Goal: Task Accomplishment & Management: Use online tool/utility

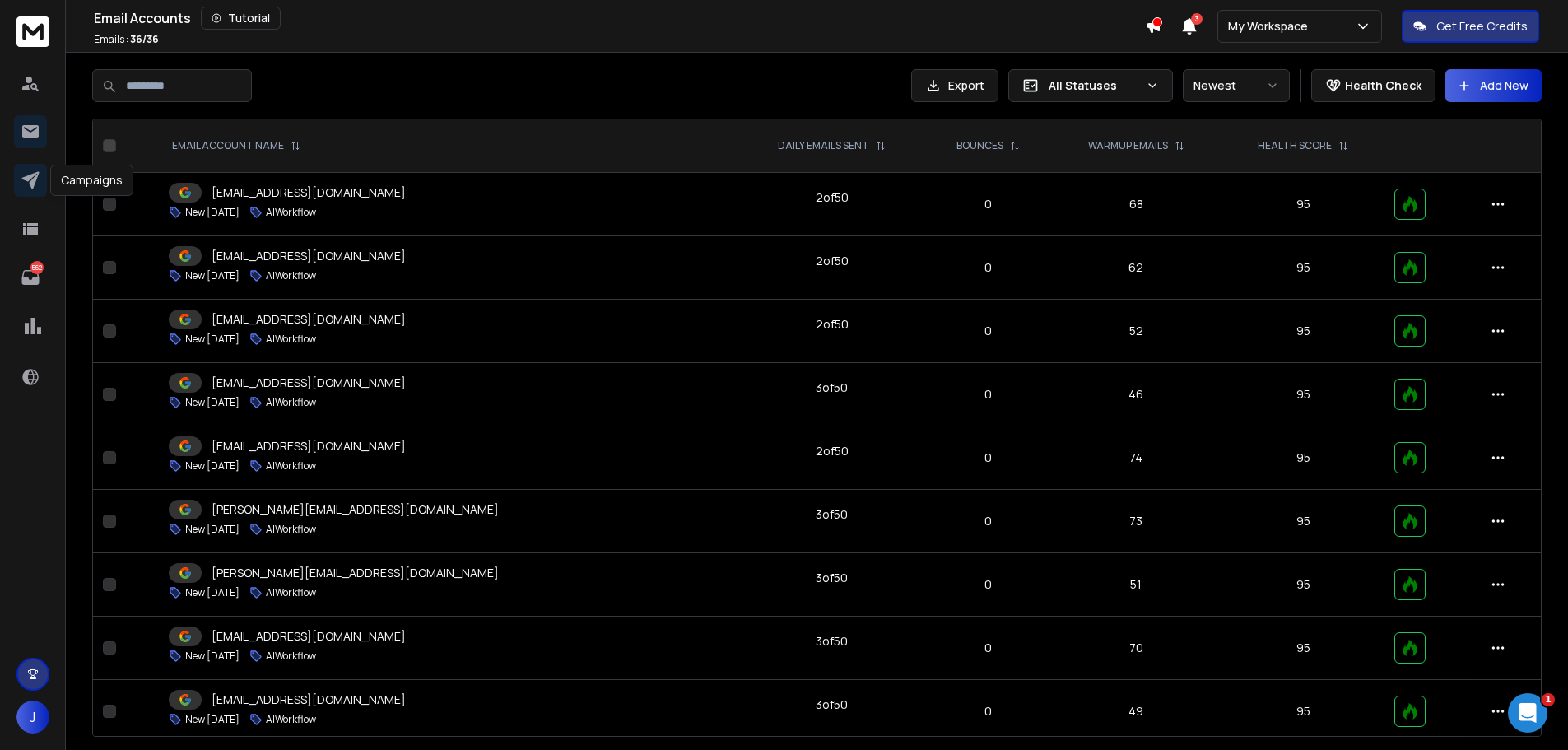
click at [26, 169] on link at bounding box center [31, 180] width 33 height 33
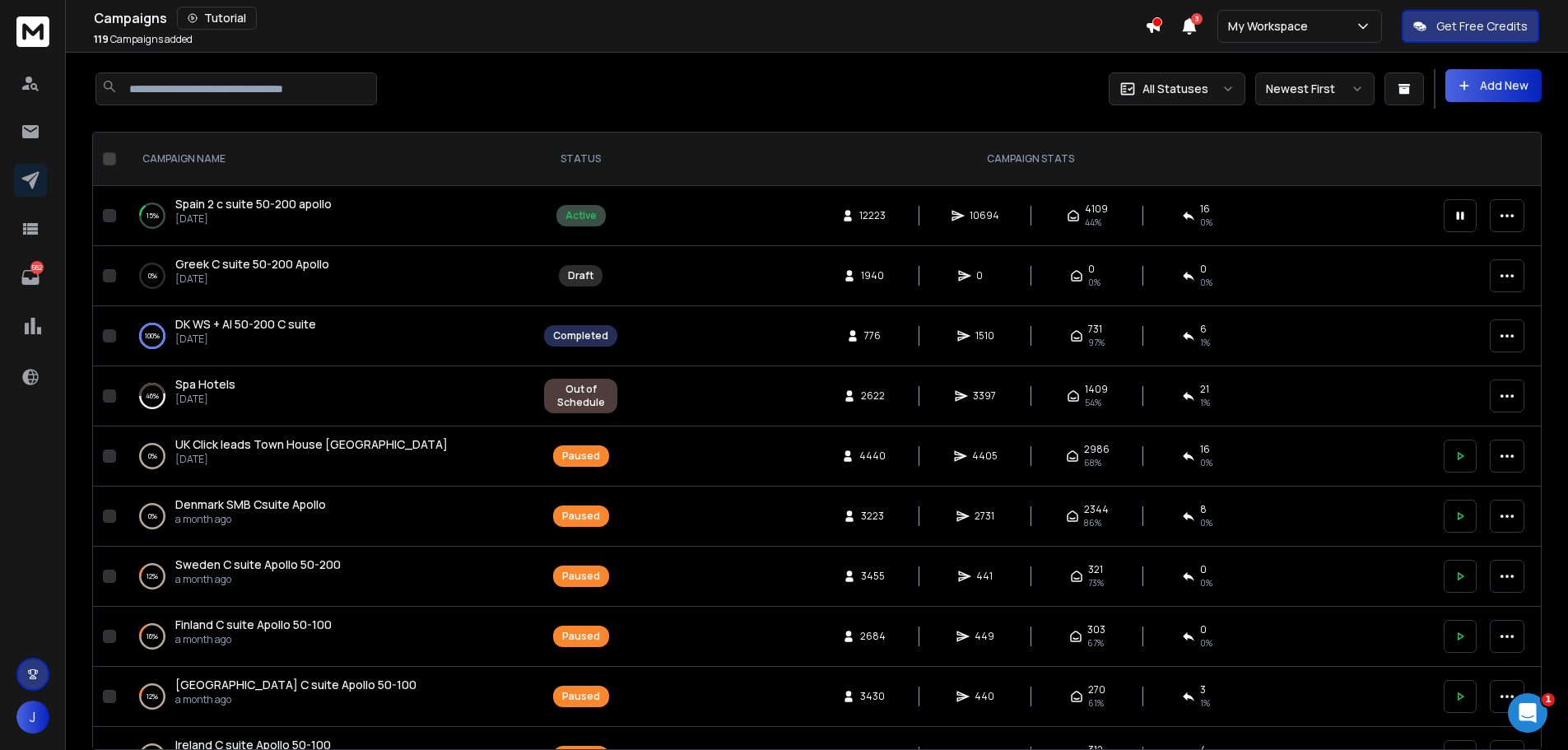
click at [257, 203] on span "Spain 2 c suite 50-200 apollo" at bounding box center [253, 204] width 157 height 15
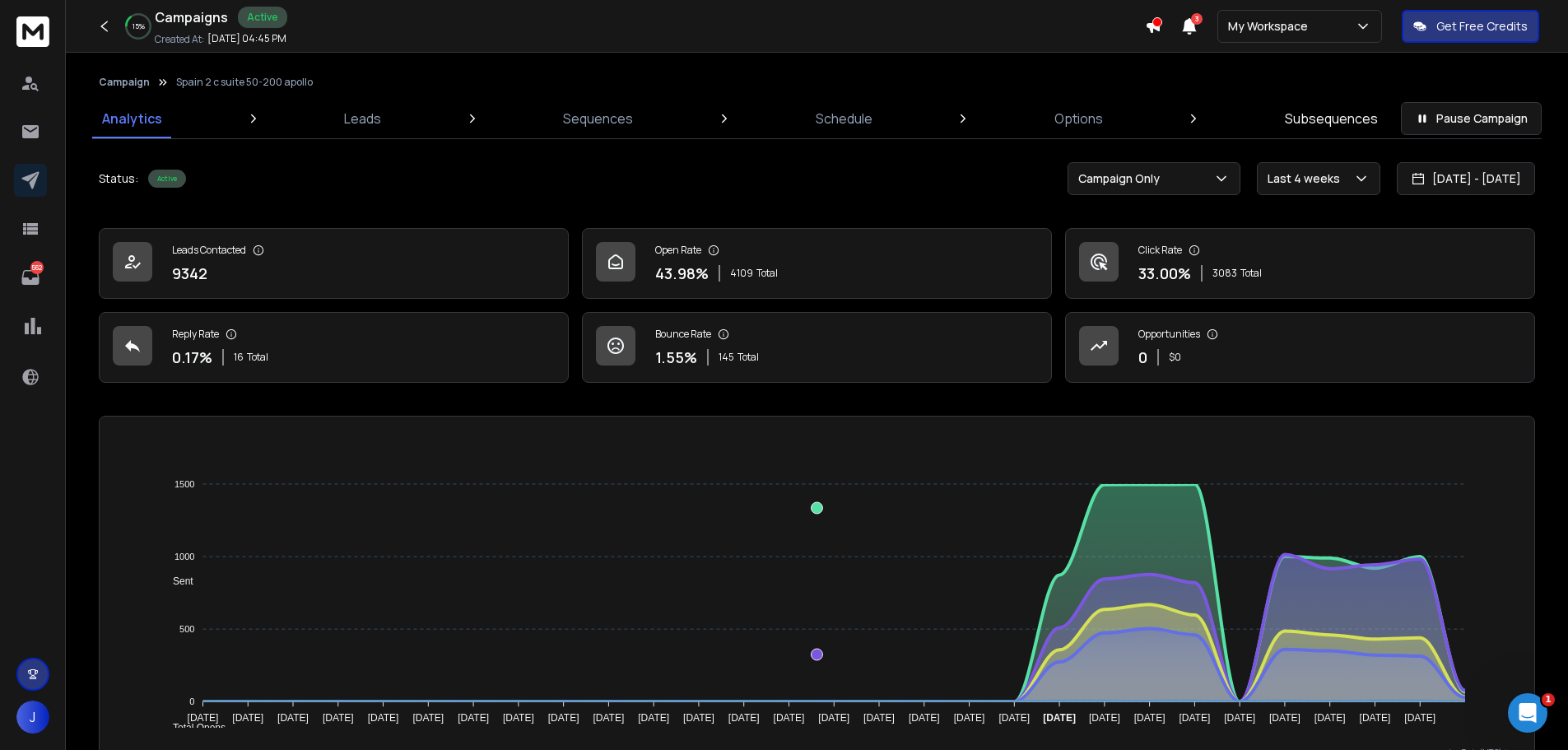
click at [1328, 117] on p "Subsequences" at bounding box center [1331, 118] width 93 height 20
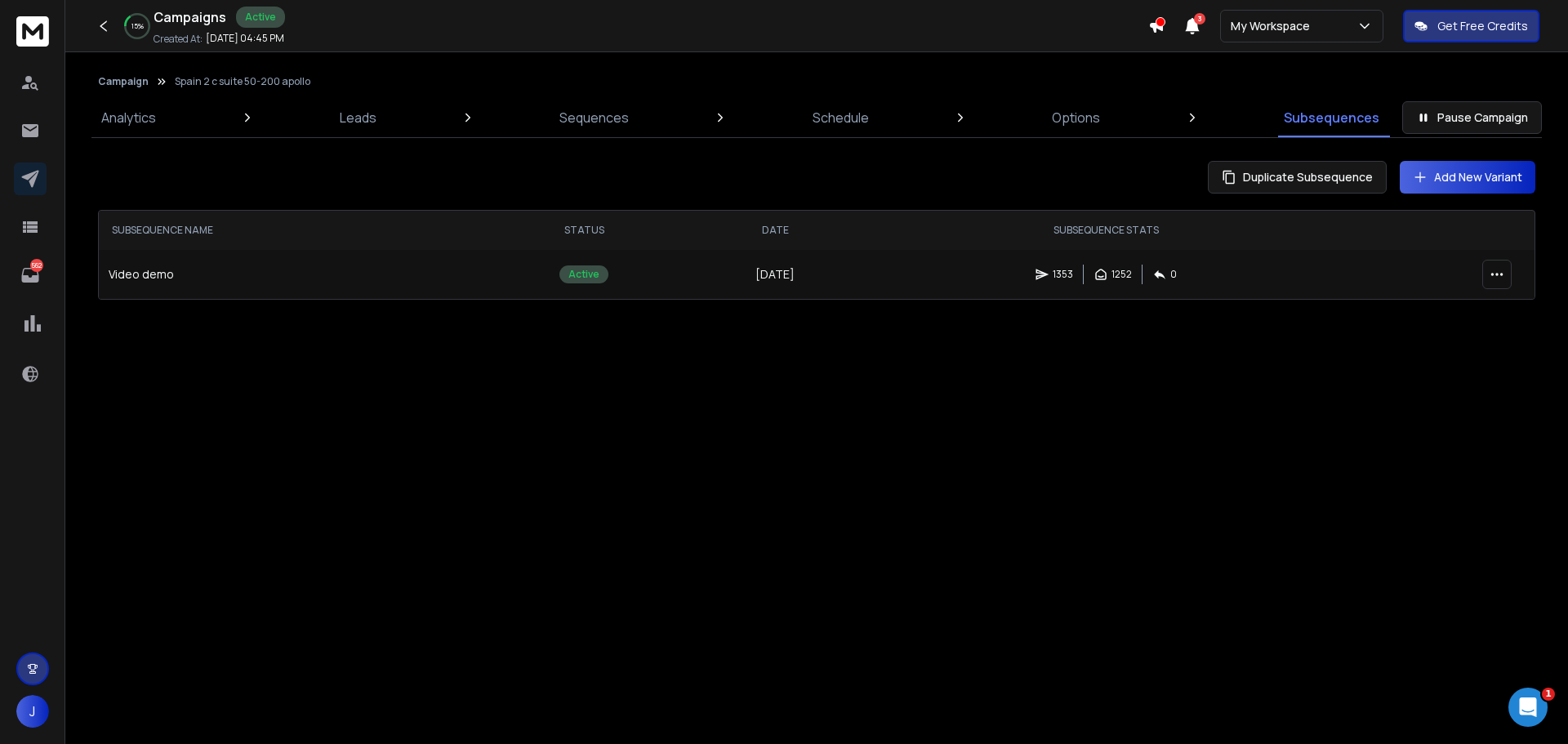
click at [157, 275] on td "Video demo" at bounding box center [290, 274] width 382 height 49
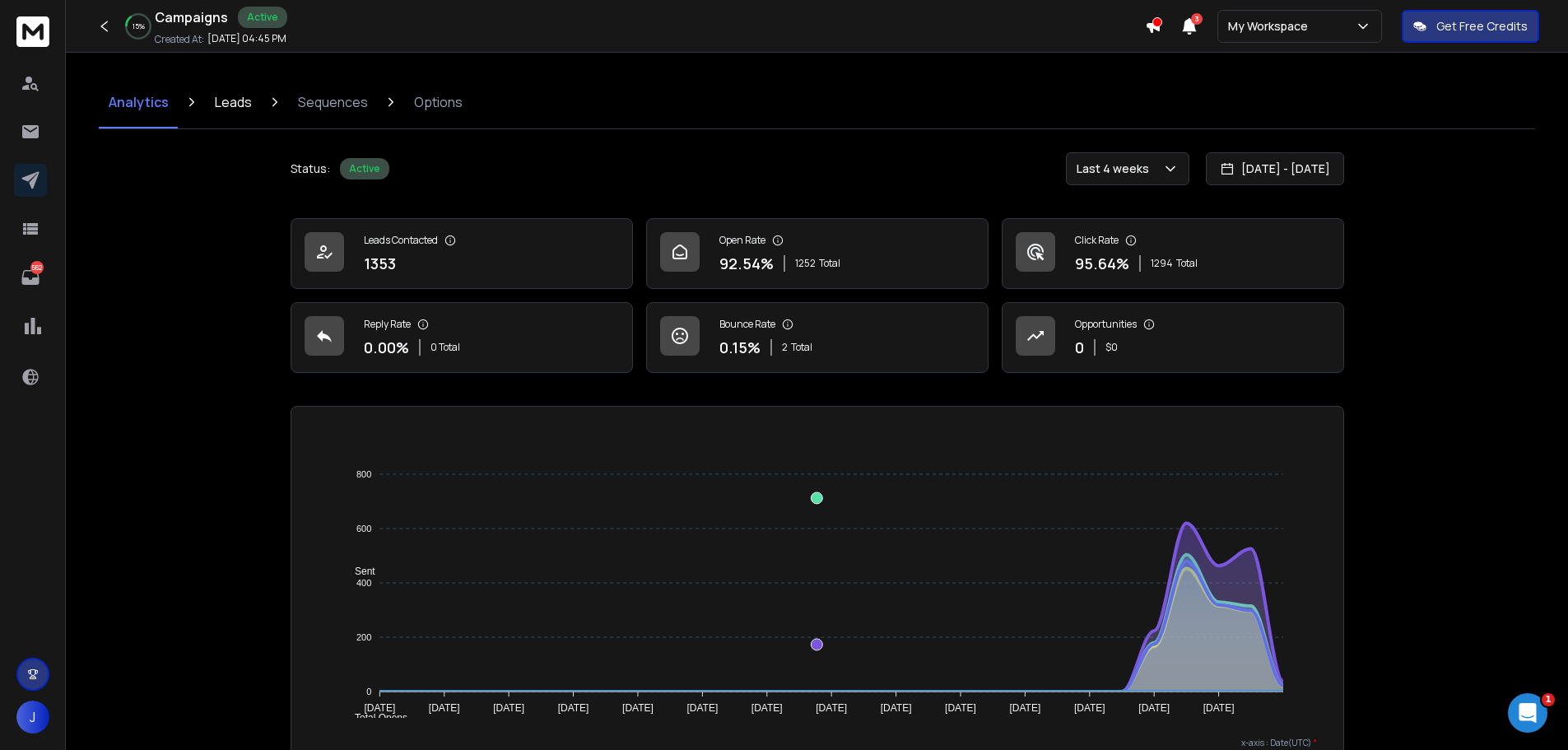
click at [239, 107] on p "Leads" at bounding box center [233, 102] width 37 height 20
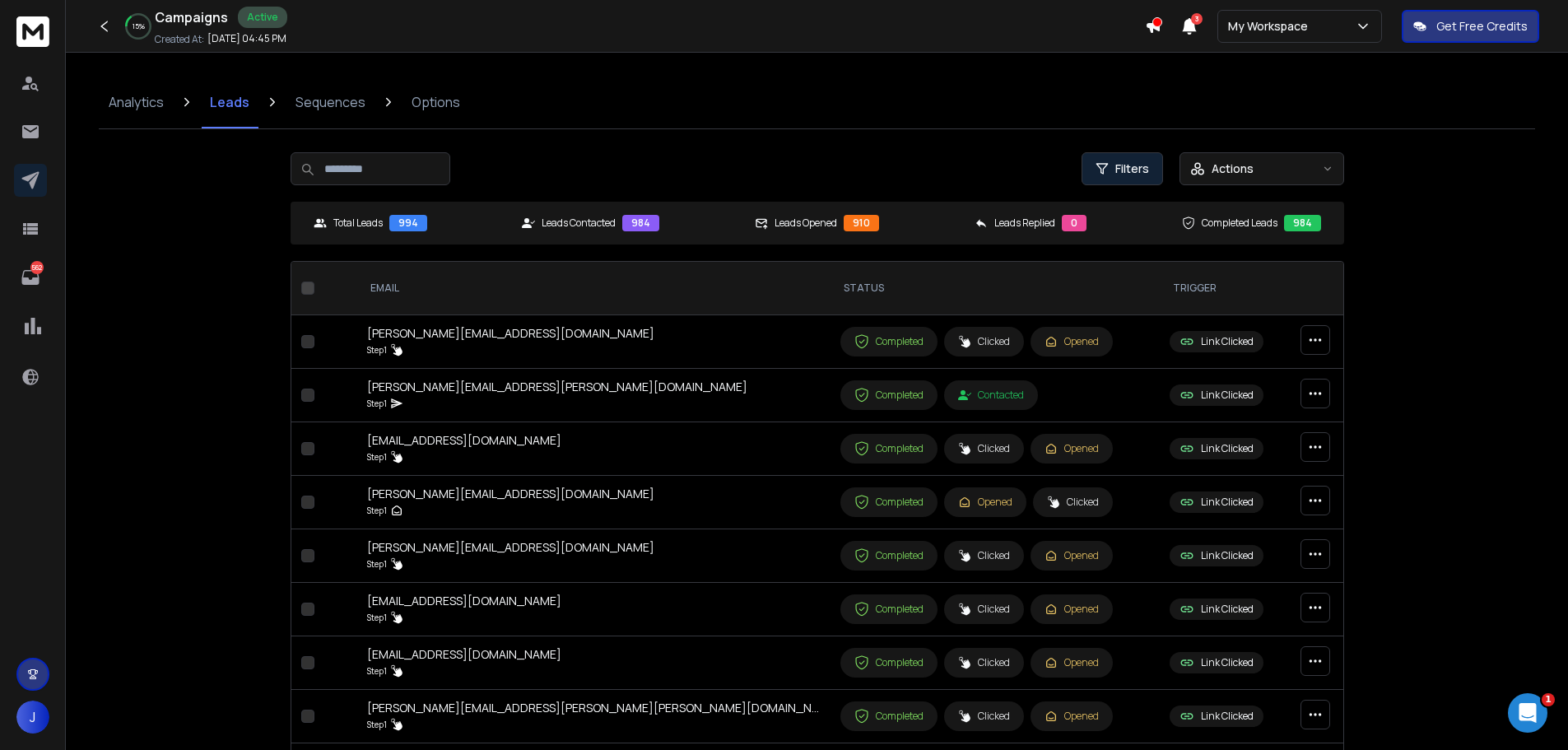
click at [1111, 166] on button "Filters" at bounding box center [1122, 168] width 82 height 33
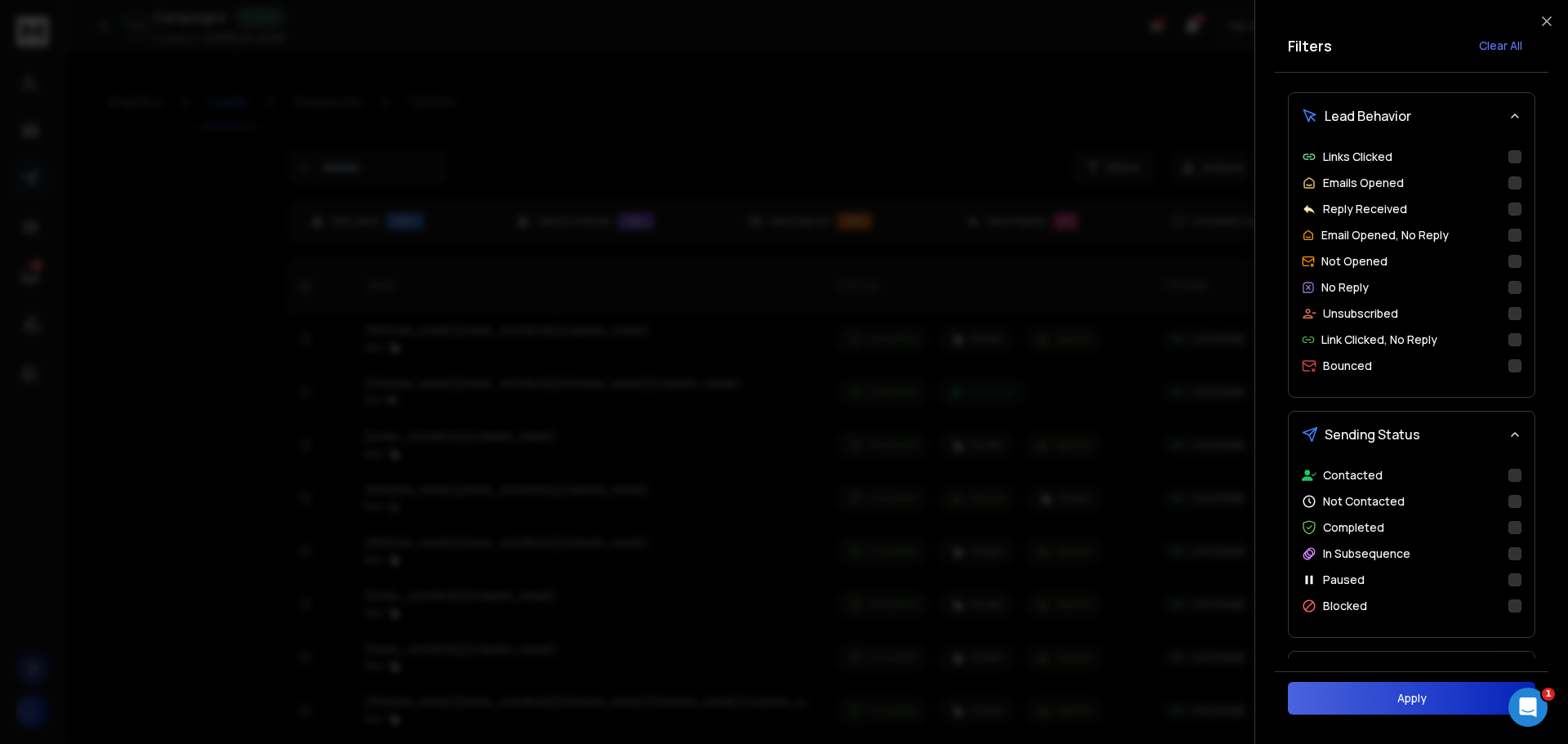
click at [1502, 373] on div "Bounced" at bounding box center [1412, 365] width 219 height 16
click at [1508, 366] on button "Bounced" at bounding box center [1515, 366] width 13 height 13
click at [1508, 607] on button "Blocked" at bounding box center [1515, 606] width 13 height 13
click at [1449, 694] on button "Apply" at bounding box center [1411, 698] width 247 height 32
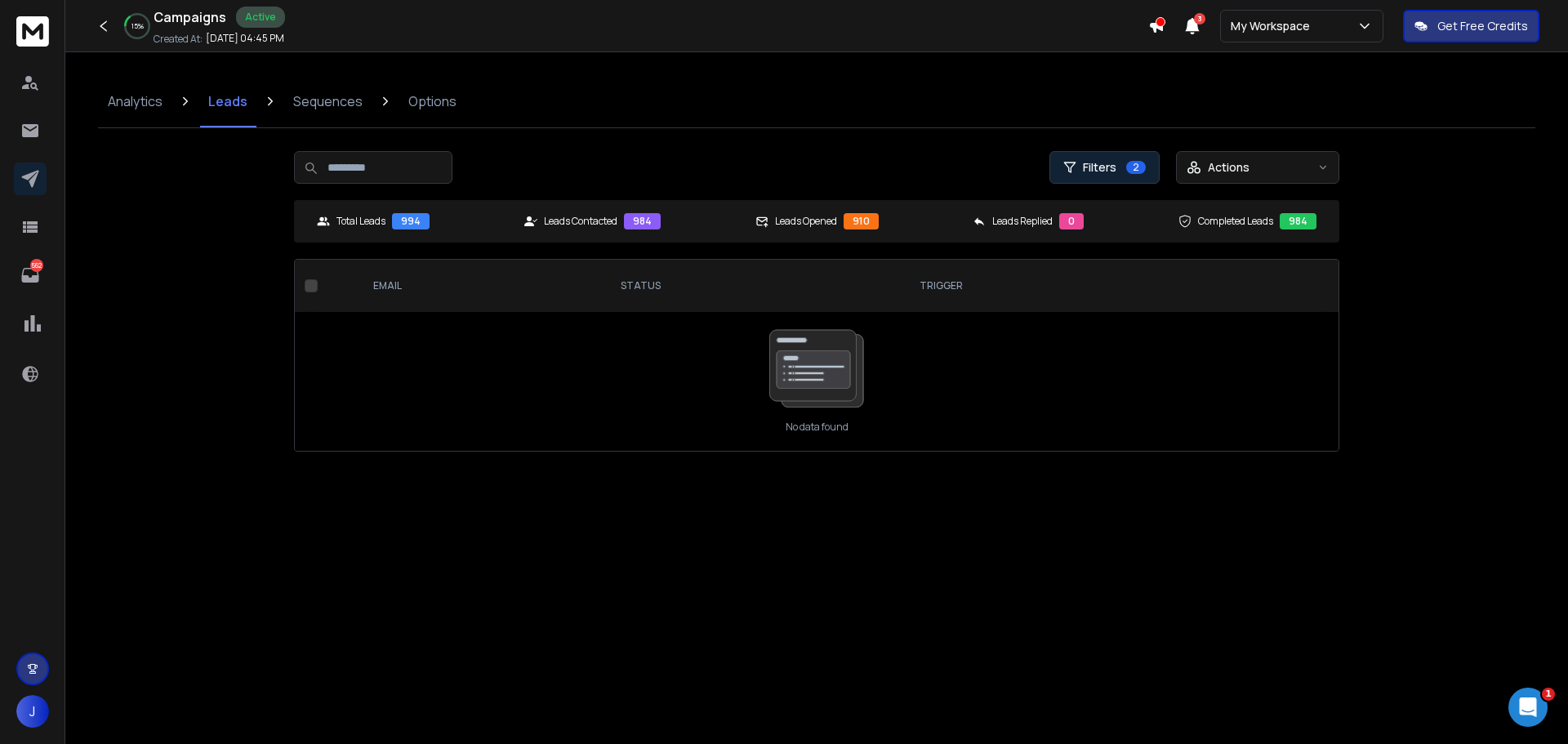
click at [1106, 168] on span "Filters" at bounding box center [1099, 167] width 33 height 16
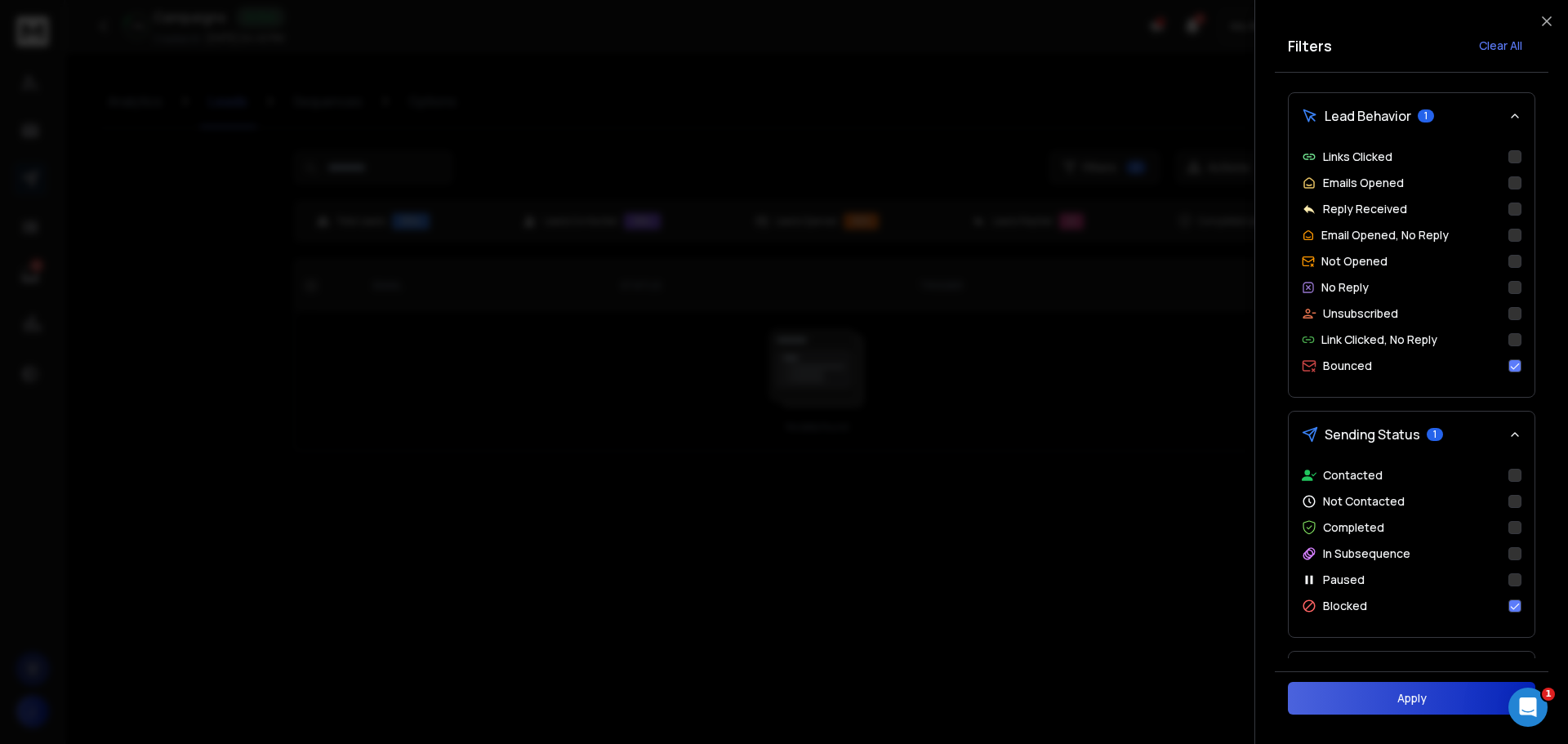
click at [1508, 364] on button "Bounced" at bounding box center [1515, 366] width 13 height 13
click at [1508, 604] on button "Blocked" at bounding box center [1515, 606] width 13 height 13
click at [1508, 156] on button "Links Clicked" at bounding box center [1515, 157] width 13 height 13
click at [1423, 698] on button "Apply" at bounding box center [1411, 698] width 247 height 32
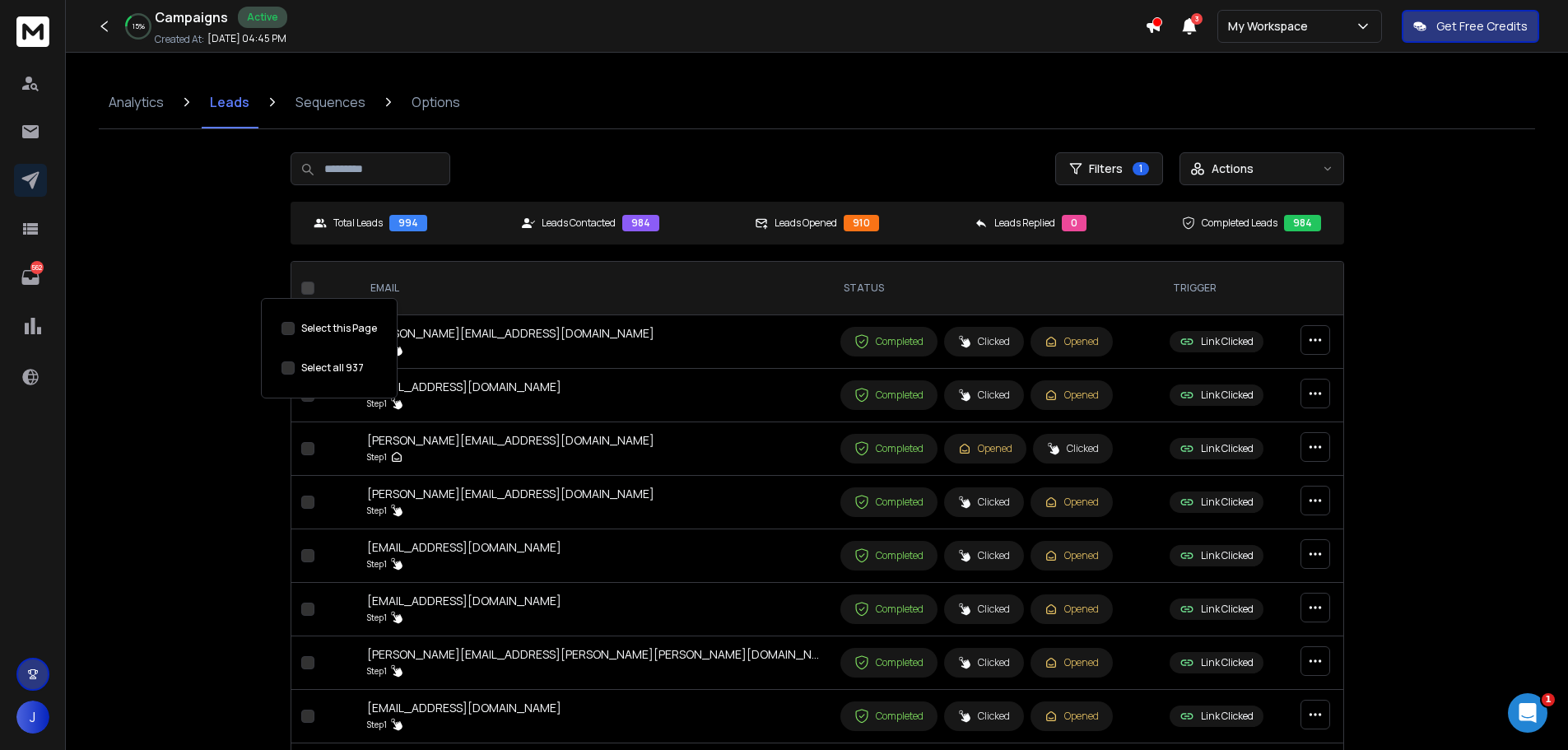
click at [289, 366] on button "Select this Page" at bounding box center [288, 368] width 13 height 13
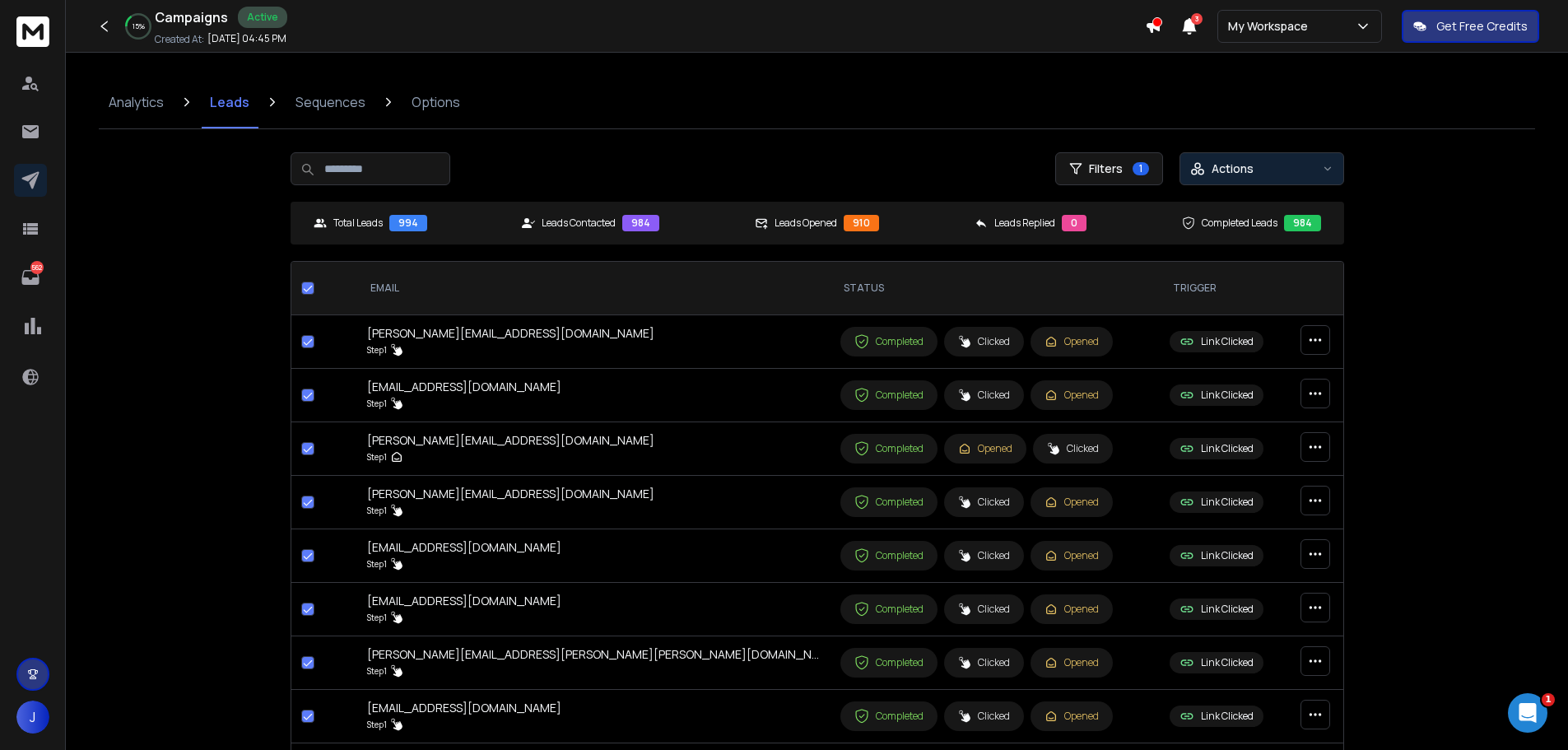
click at [1237, 168] on p "Actions" at bounding box center [1232, 168] width 42 height 16
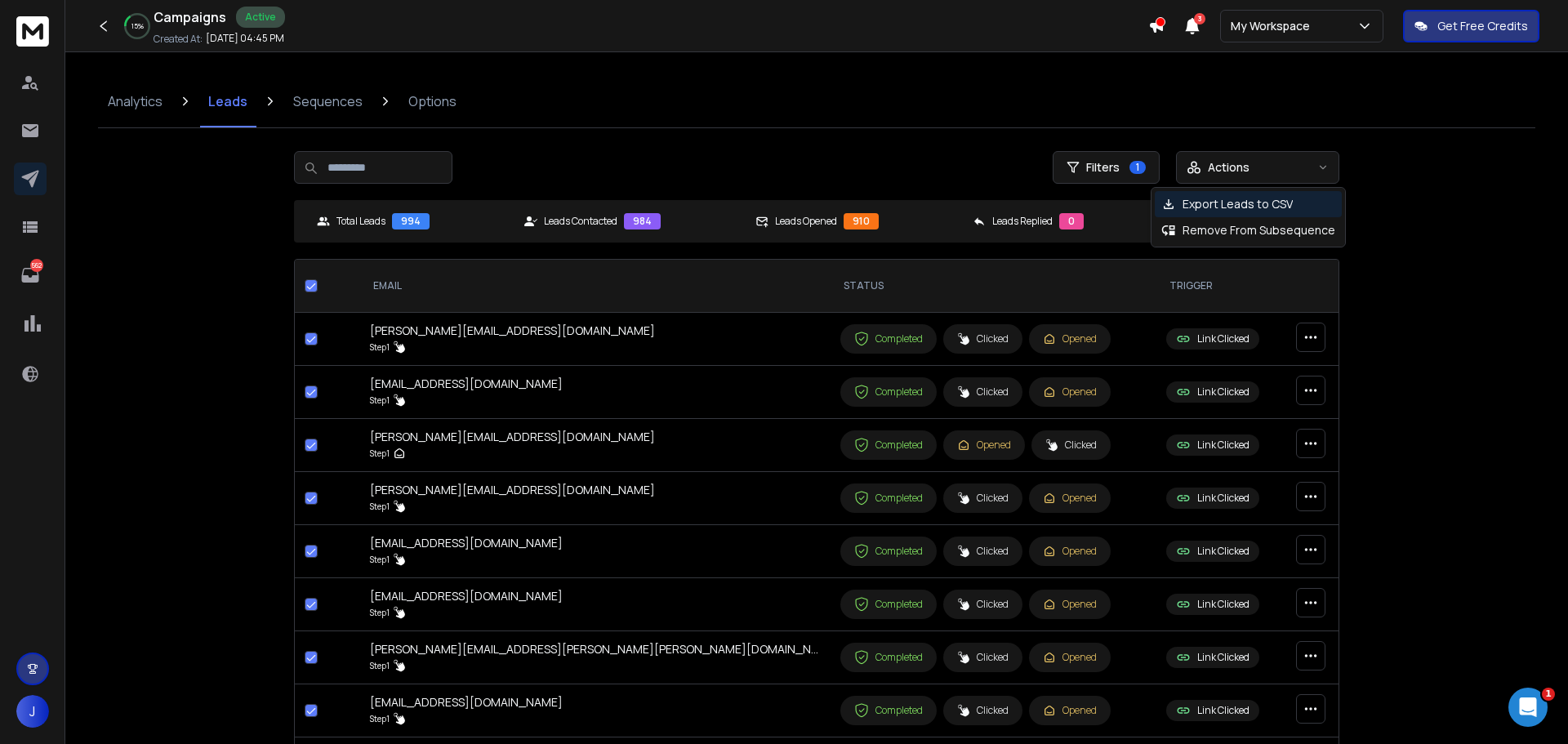
click at [1256, 203] on p "Export Leads to CSV" at bounding box center [1238, 203] width 111 height 16
